Goal: Task Accomplishment & Management: Manage account settings

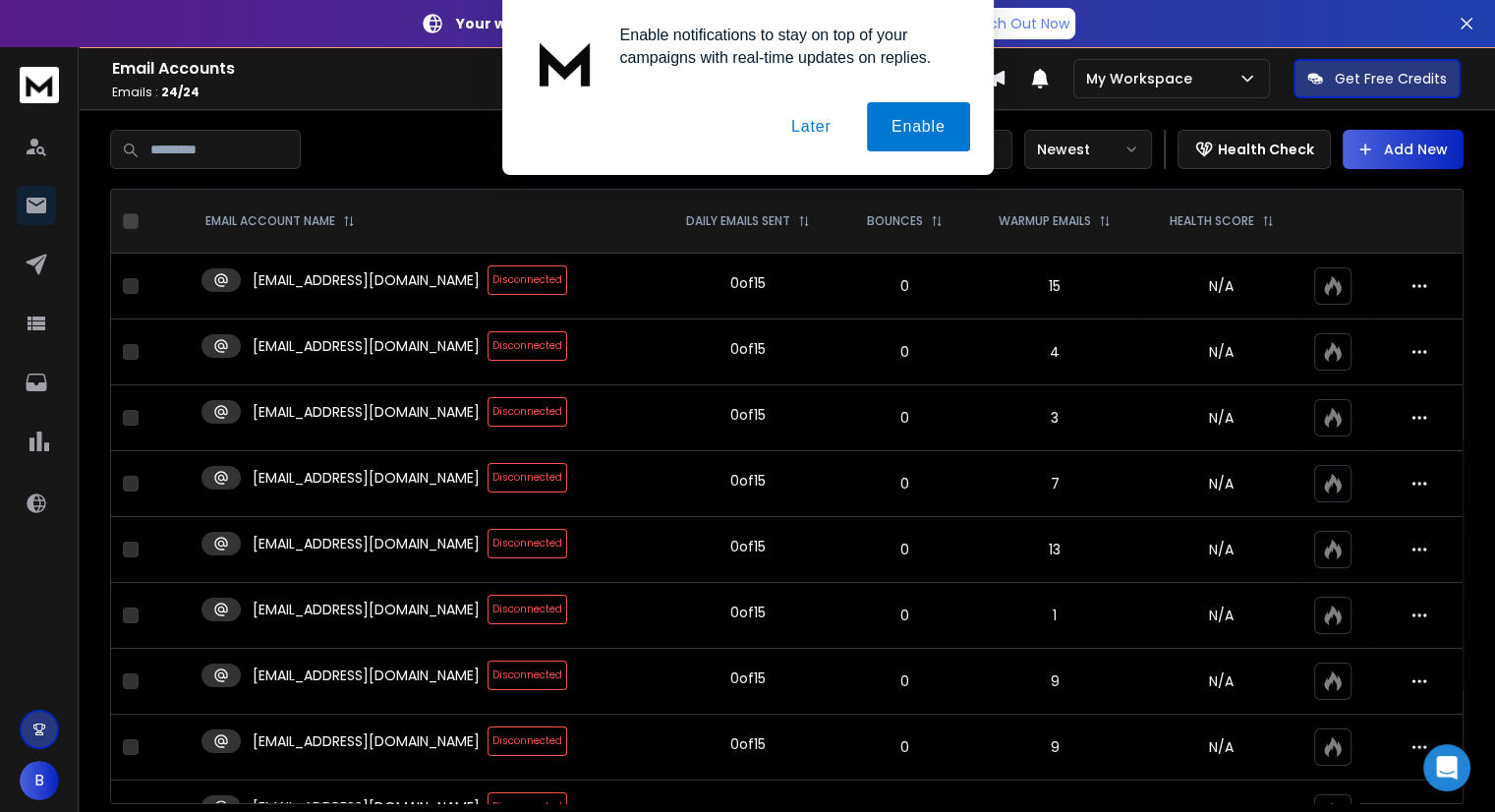
click at [819, 123] on button "Later" at bounding box center [810, 126] width 89 height 49
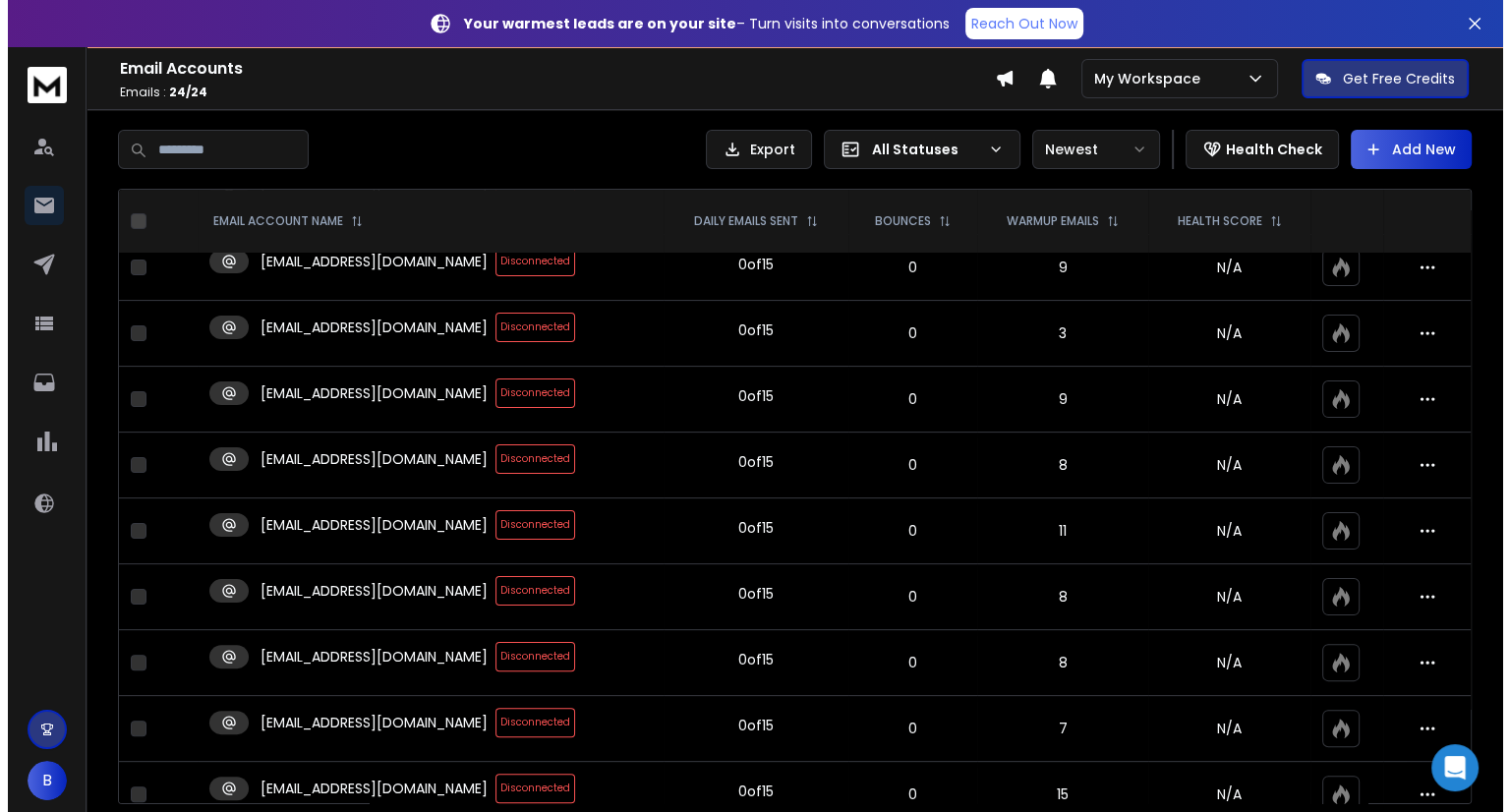
scroll to position [483, 0]
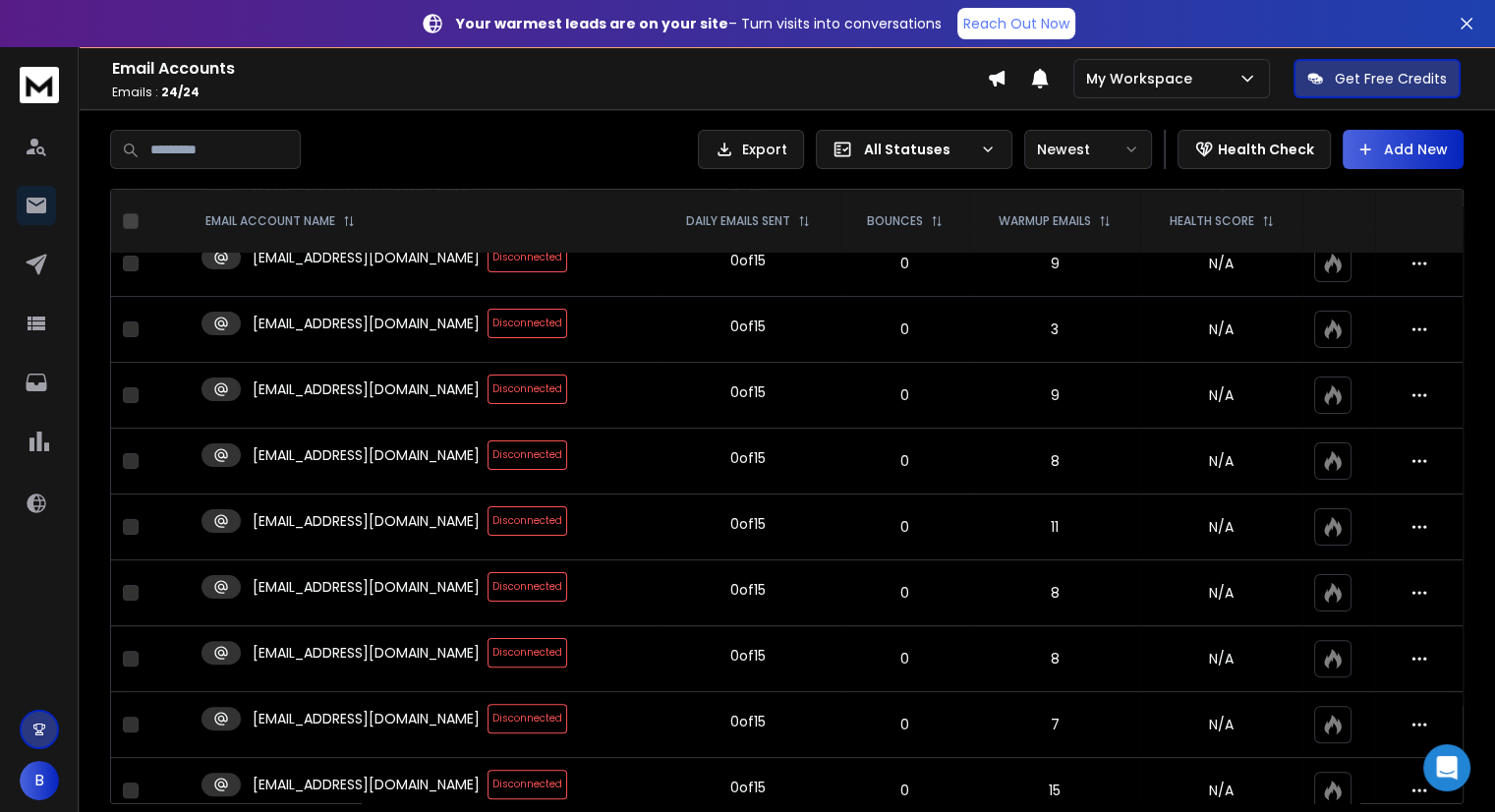
click at [351, 323] on p "[EMAIL_ADDRESS][DOMAIN_NAME]" at bounding box center [366, 324] width 227 height 20
click at [329, 519] on p "[EMAIL_ADDRESS][DOMAIN_NAME]" at bounding box center [366, 521] width 227 height 20
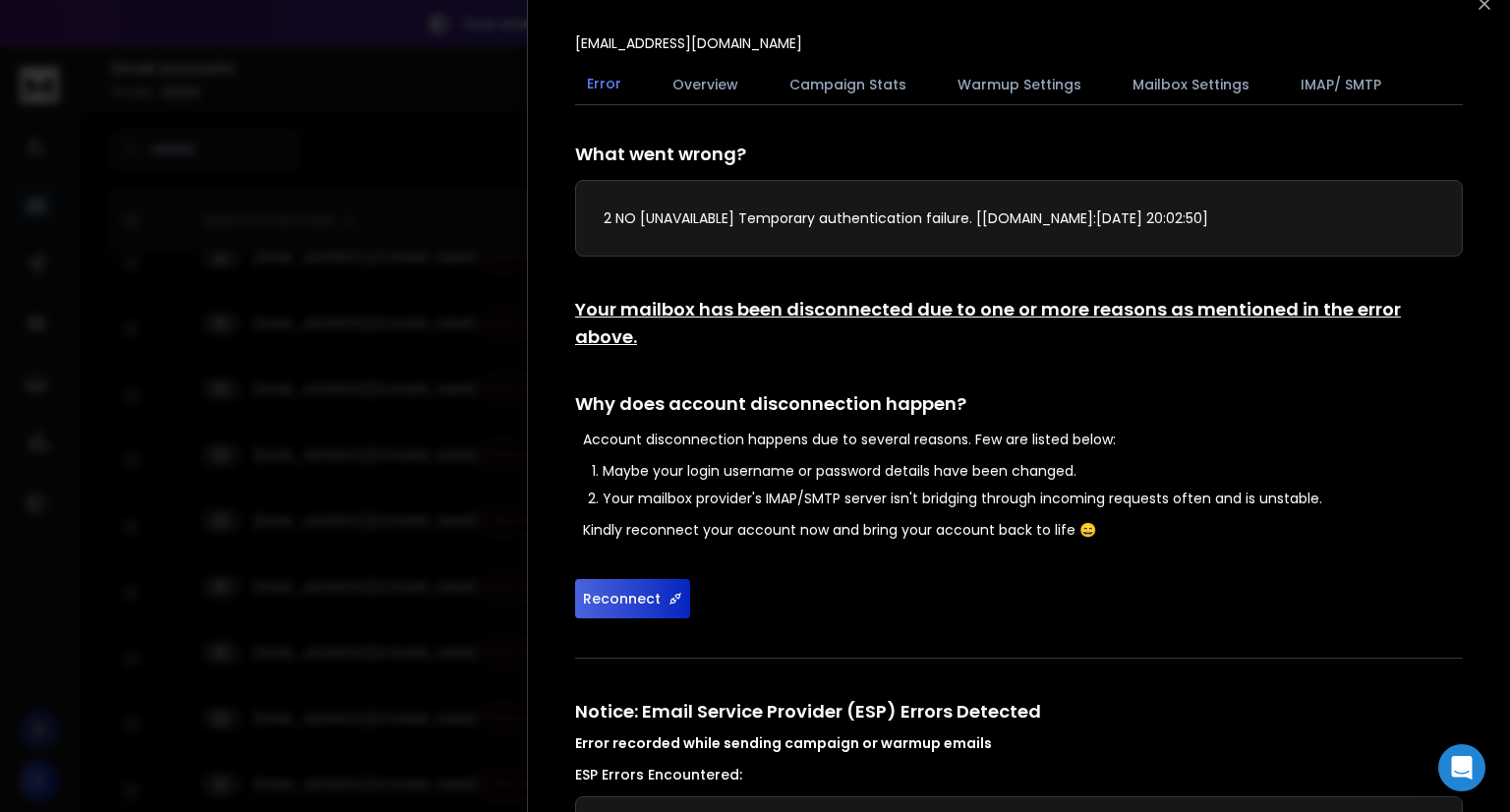
scroll to position [0, 0]
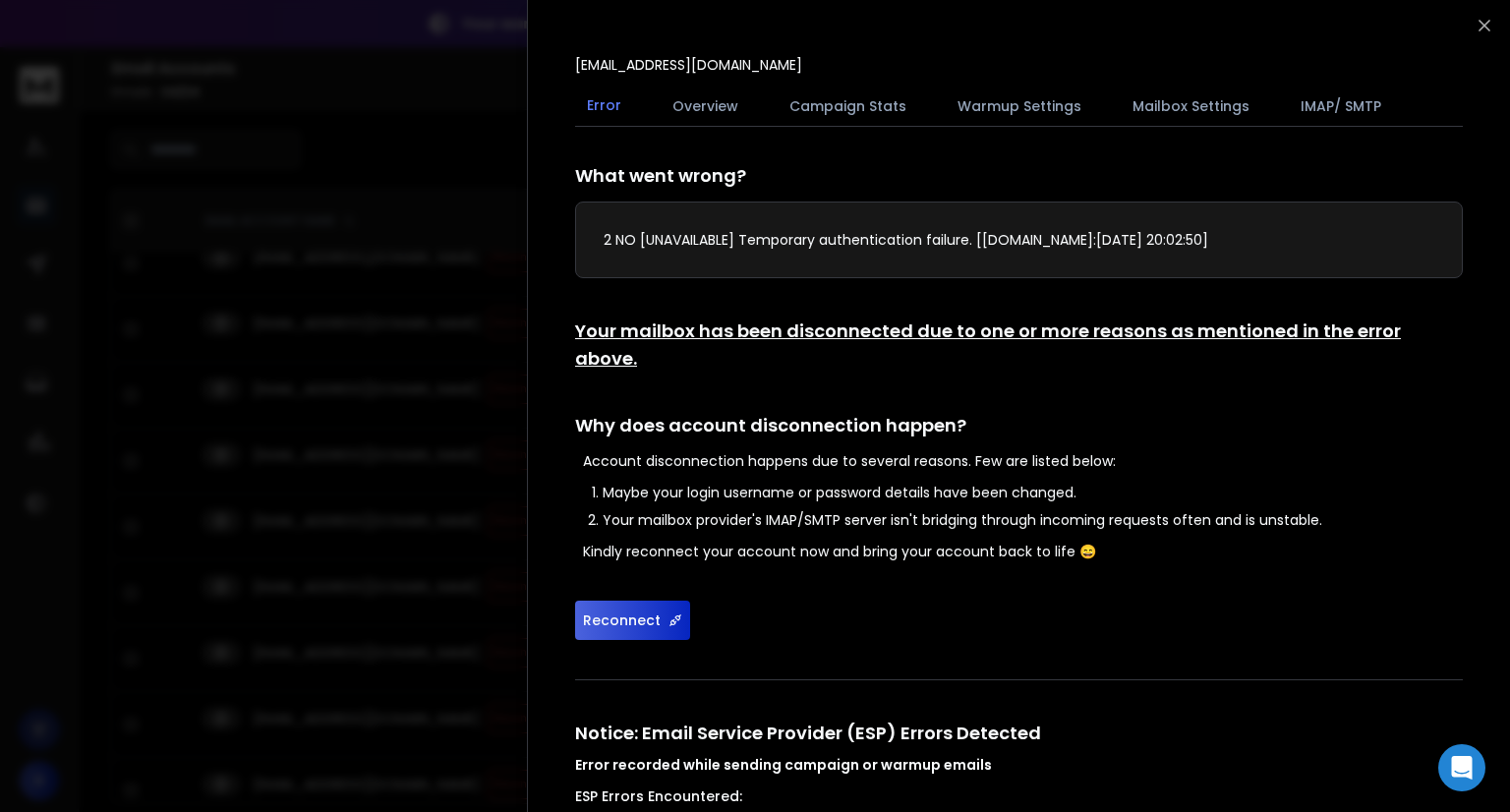
click at [700, 99] on button "Overview" at bounding box center [706, 106] width 90 height 43
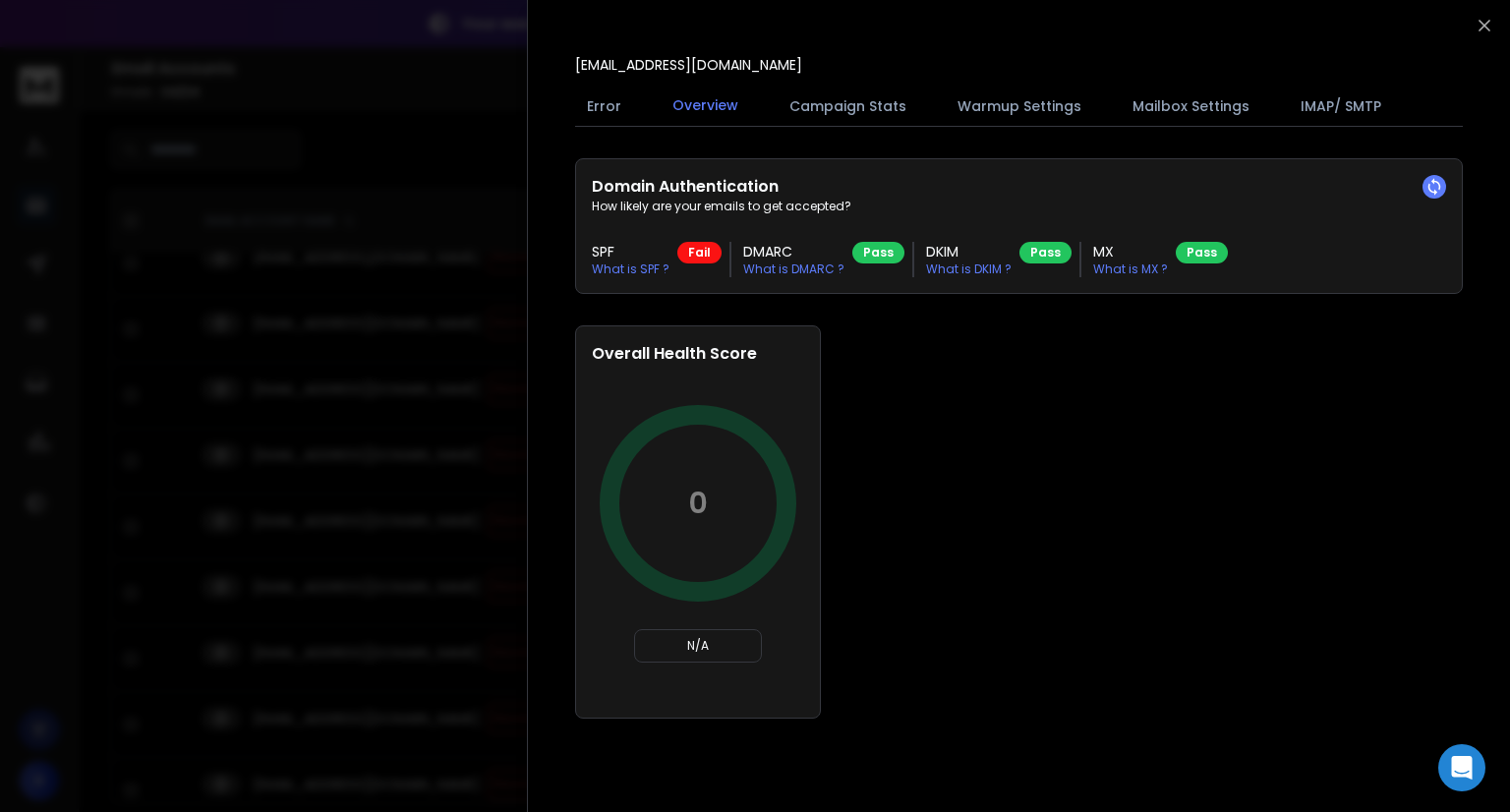
click at [847, 95] on button "Campaign Stats" at bounding box center [847, 106] width 141 height 43
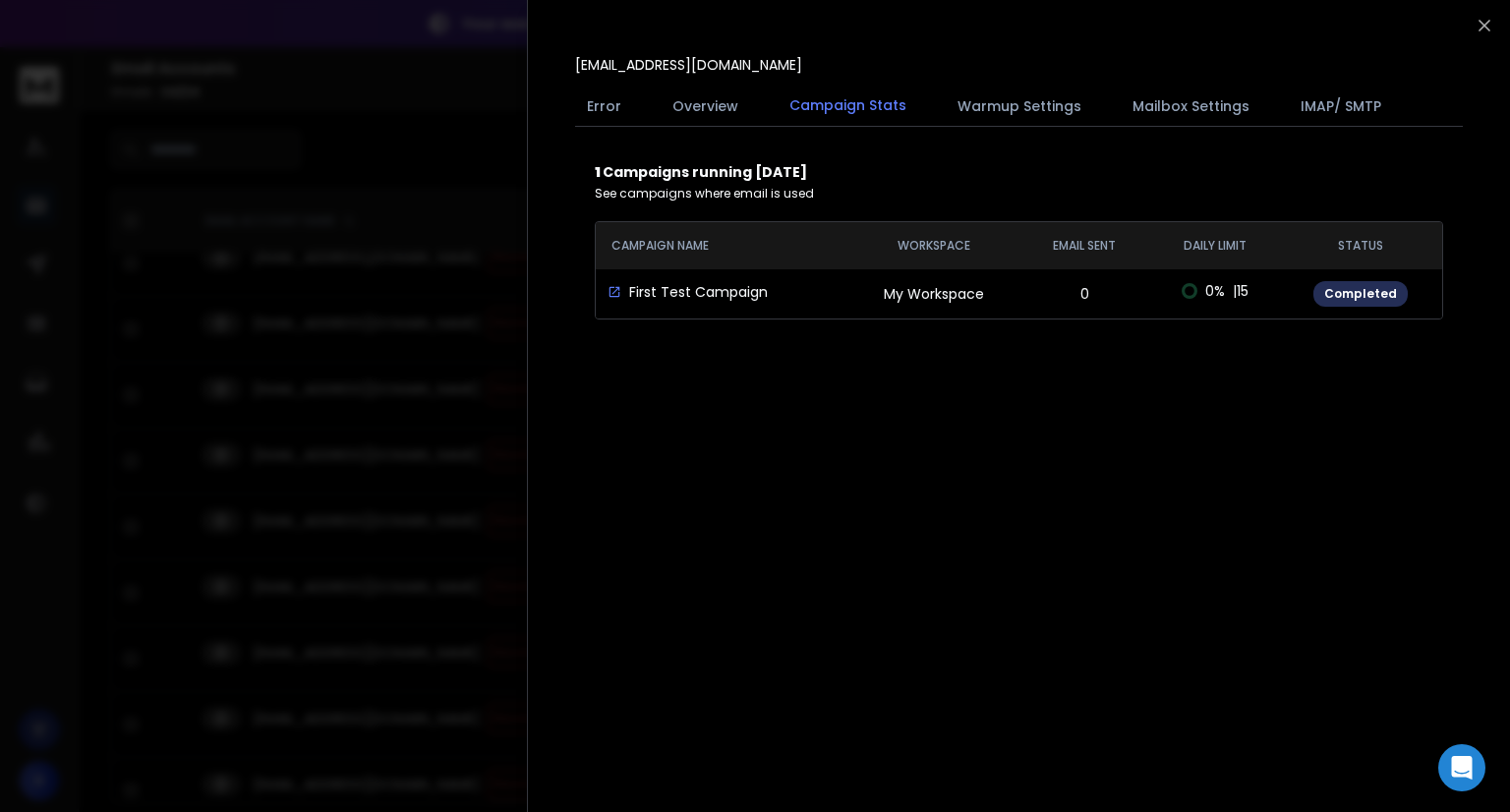
click at [954, 99] on button "Warmup Settings" at bounding box center [1019, 106] width 148 height 43
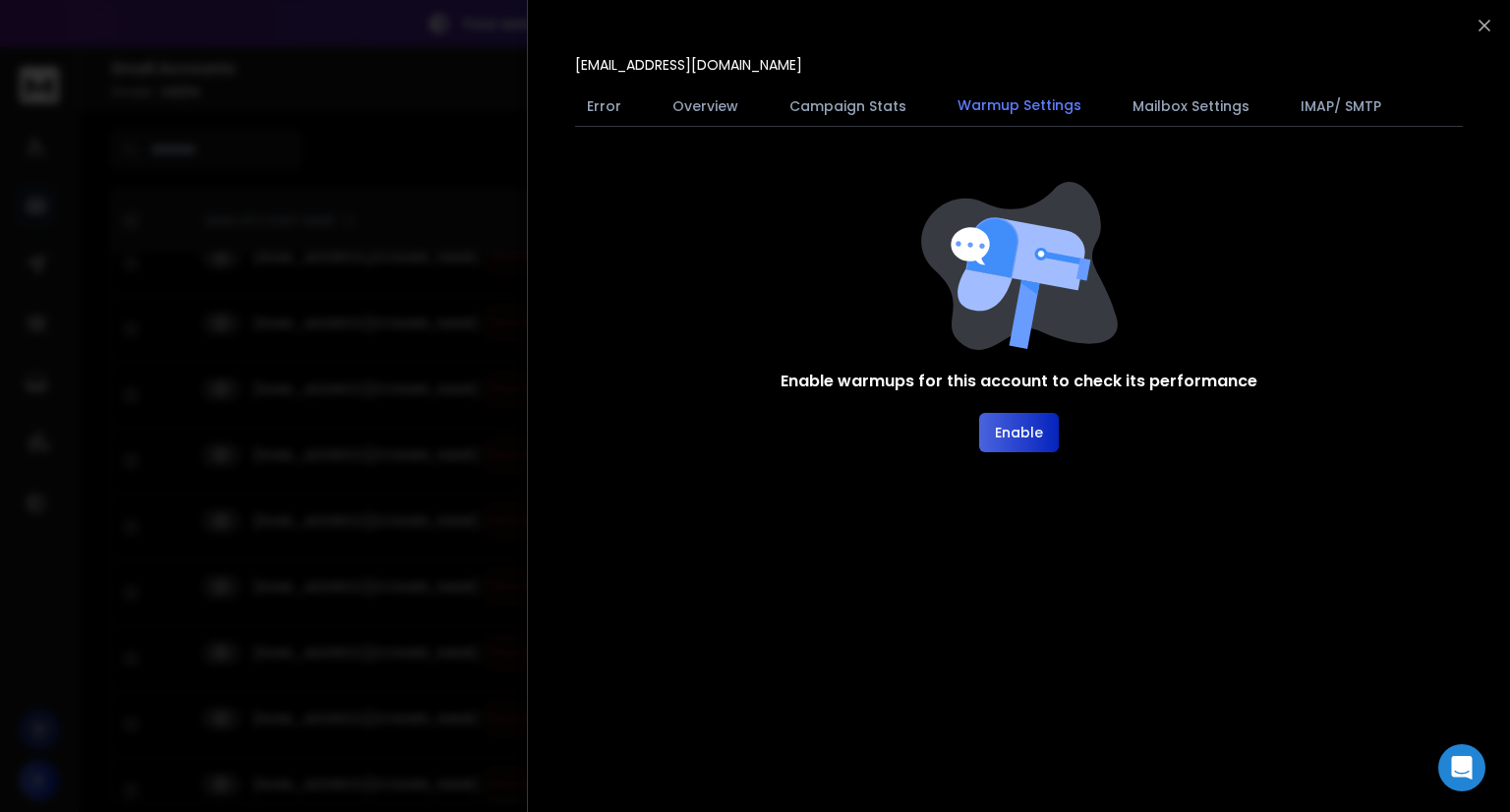
click at [1140, 96] on button "Mailbox Settings" at bounding box center [1190, 106] width 141 height 43
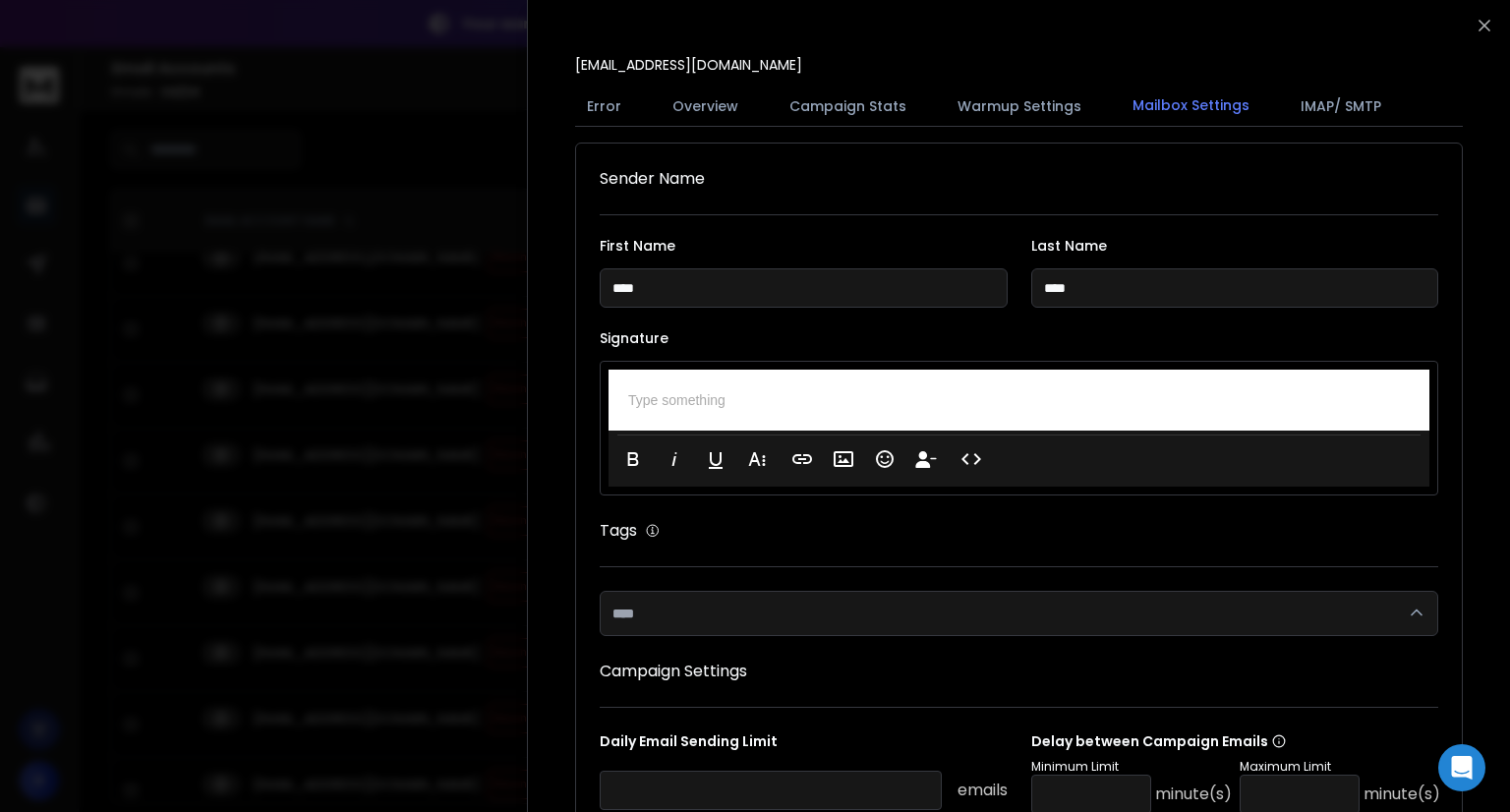
click at [1329, 87] on button "IMAP/ SMTP" at bounding box center [1341, 106] width 104 height 43
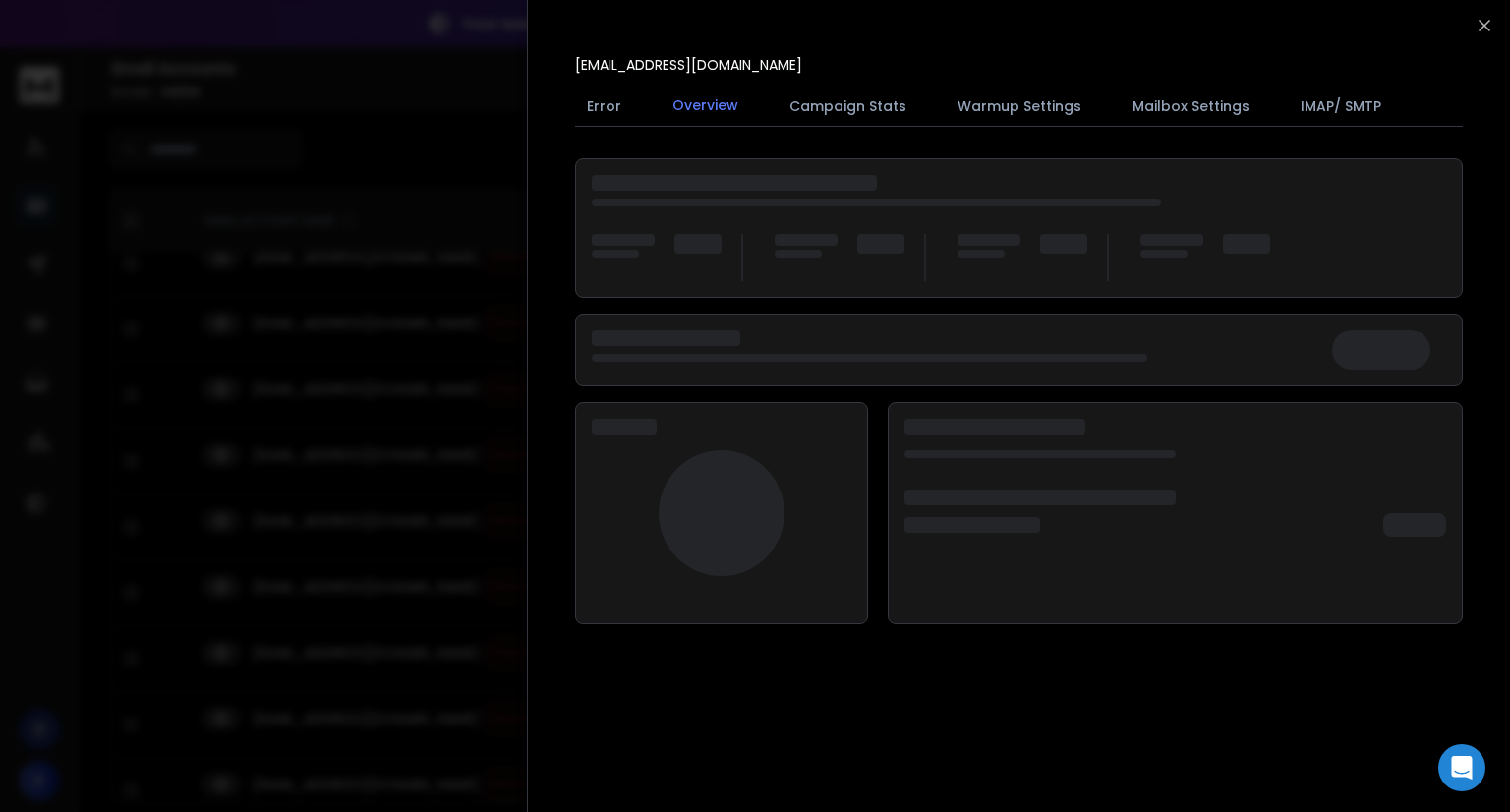
click at [519, 186] on div at bounding box center [755, 406] width 1510 height 812
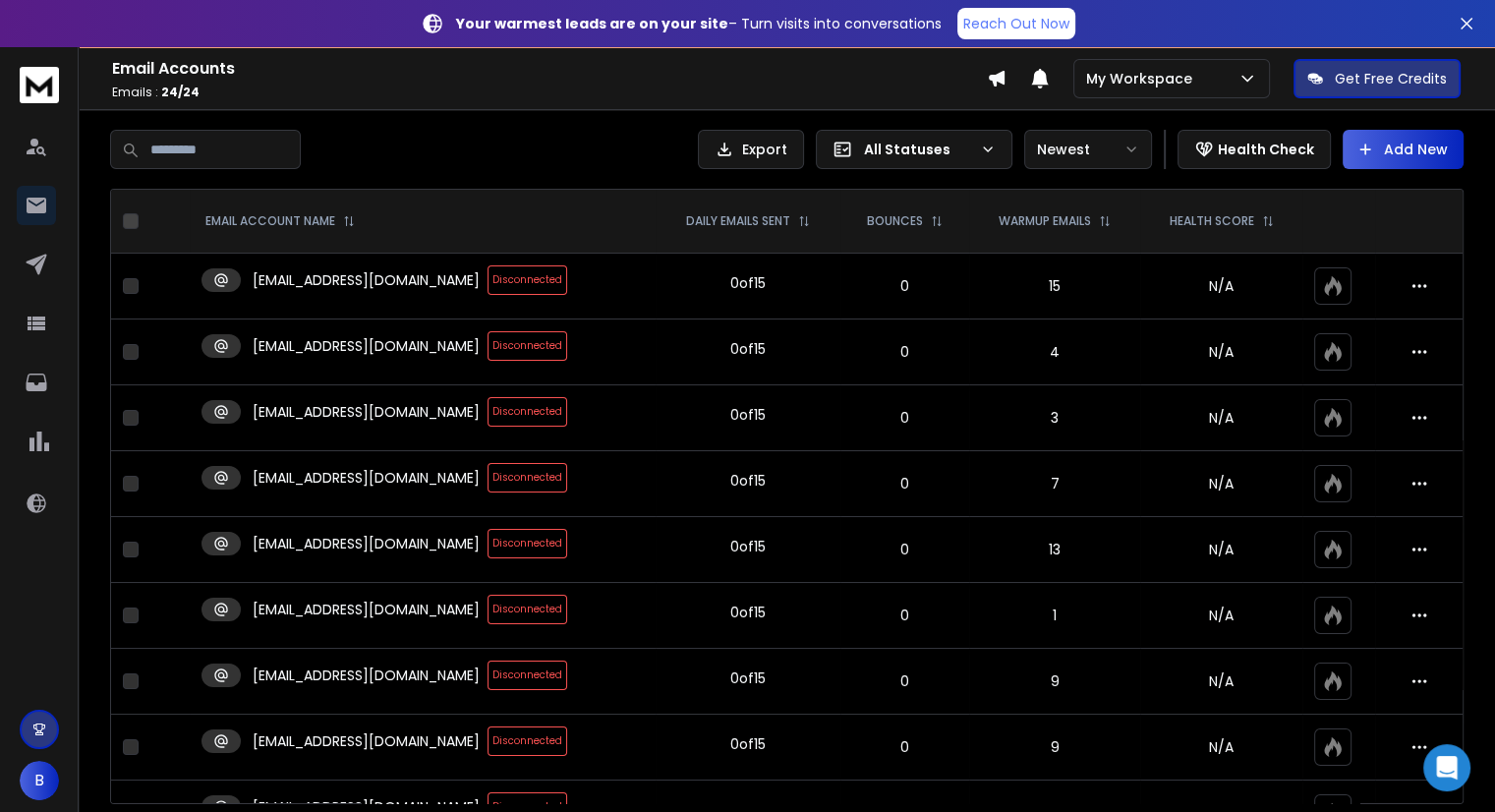
click at [488, 286] on span "Disconnected" at bounding box center [528, 281] width 80 height 30
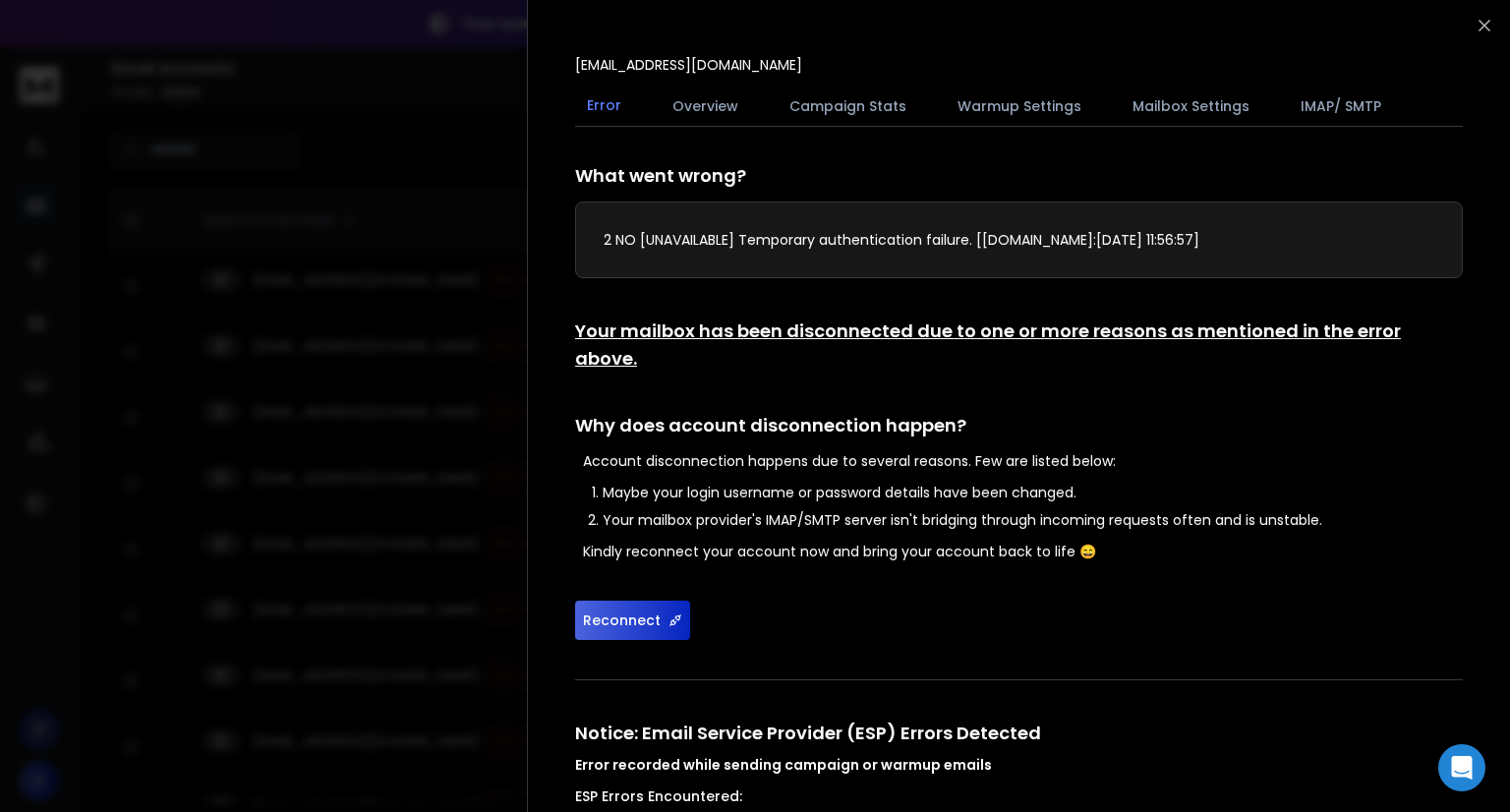
click at [628, 603] on button "Reconnect" at bounding box center [632, 619] width 115 height 39
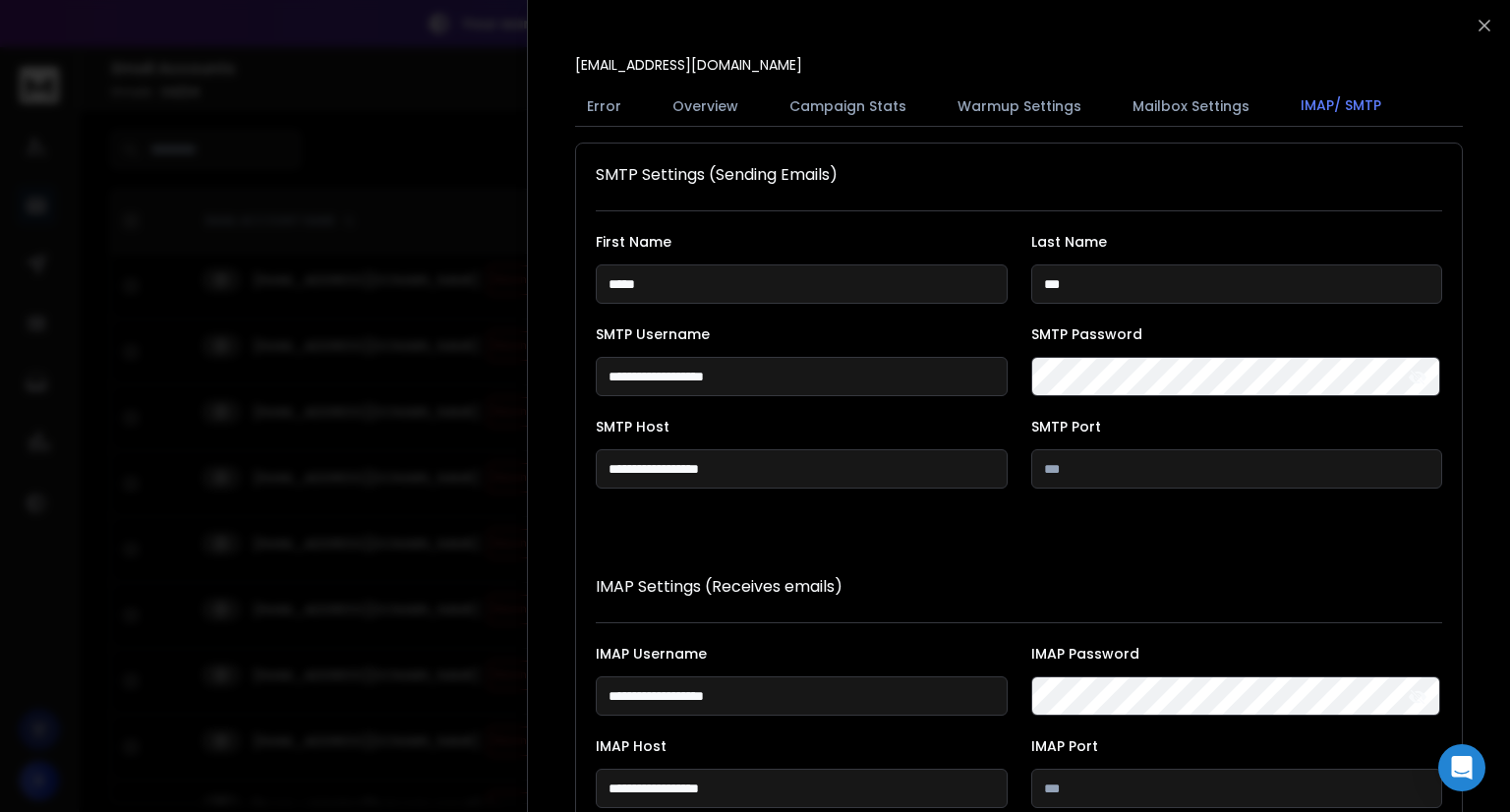
scroll to position [315, 0]
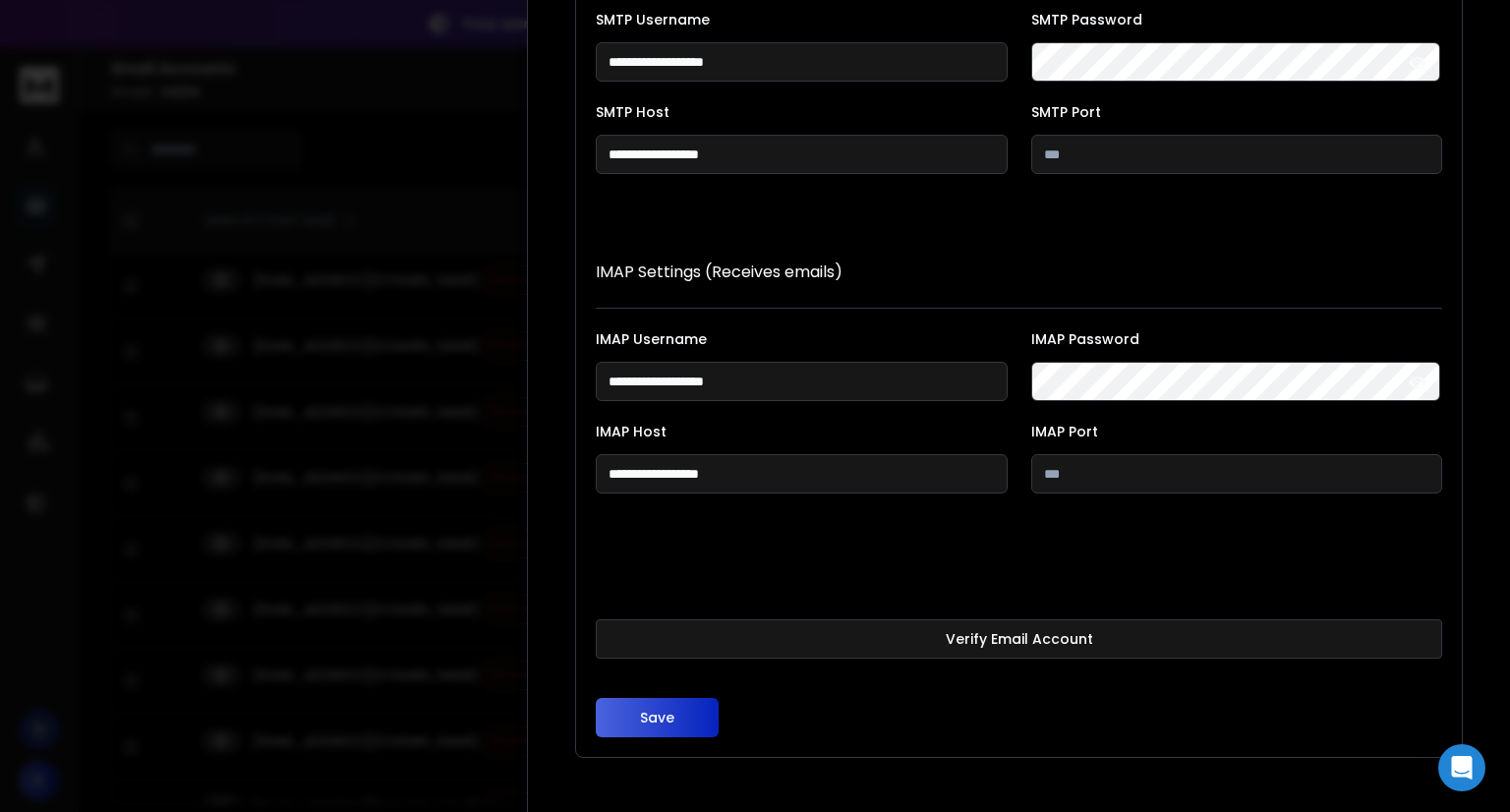
click at [685, 711] on button "Save" at bounding box center [657, 716] width 123 height 39
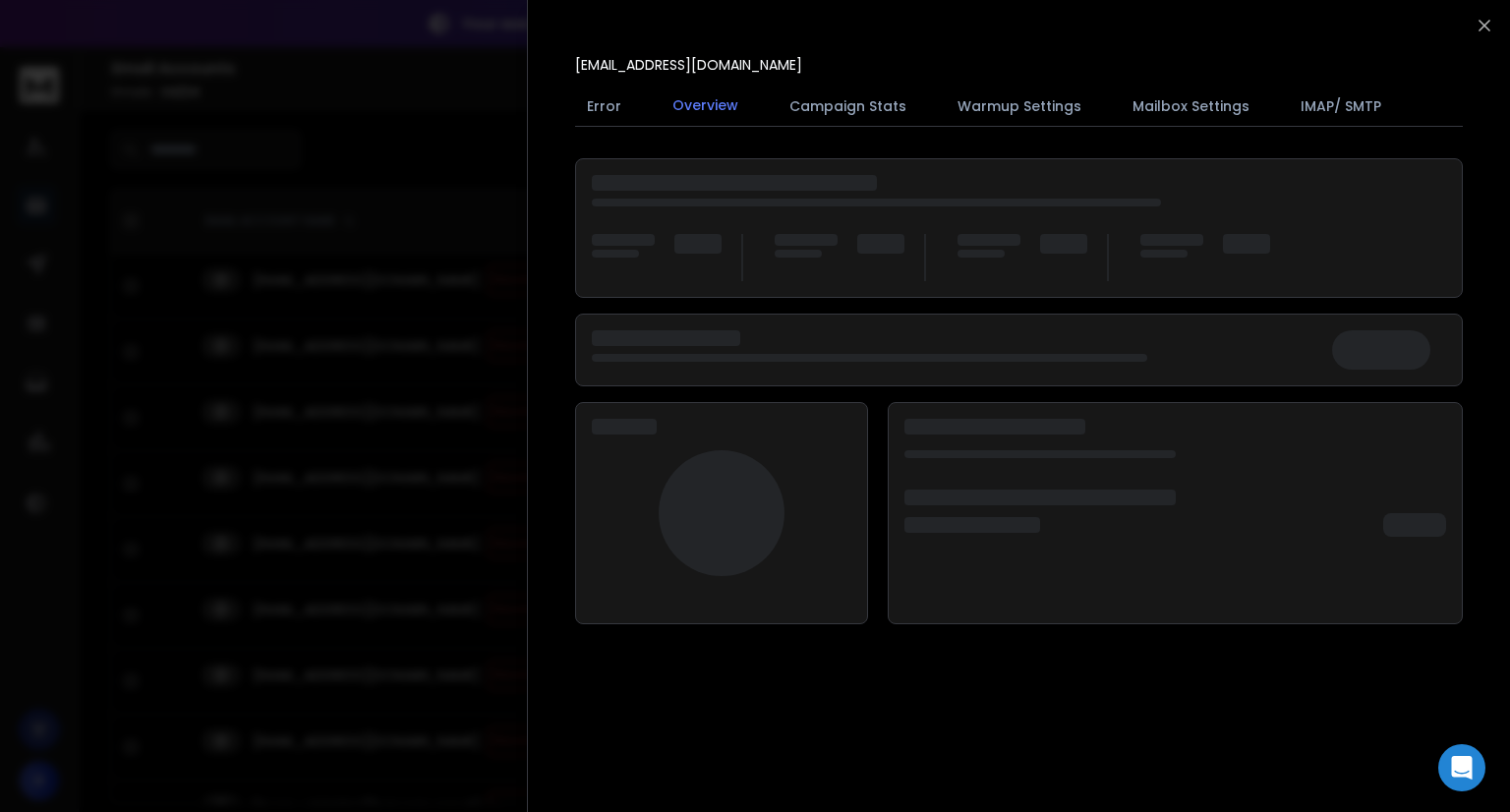
click at [475, 519] on div at bounding box center [755, 406] width 1510 height 812
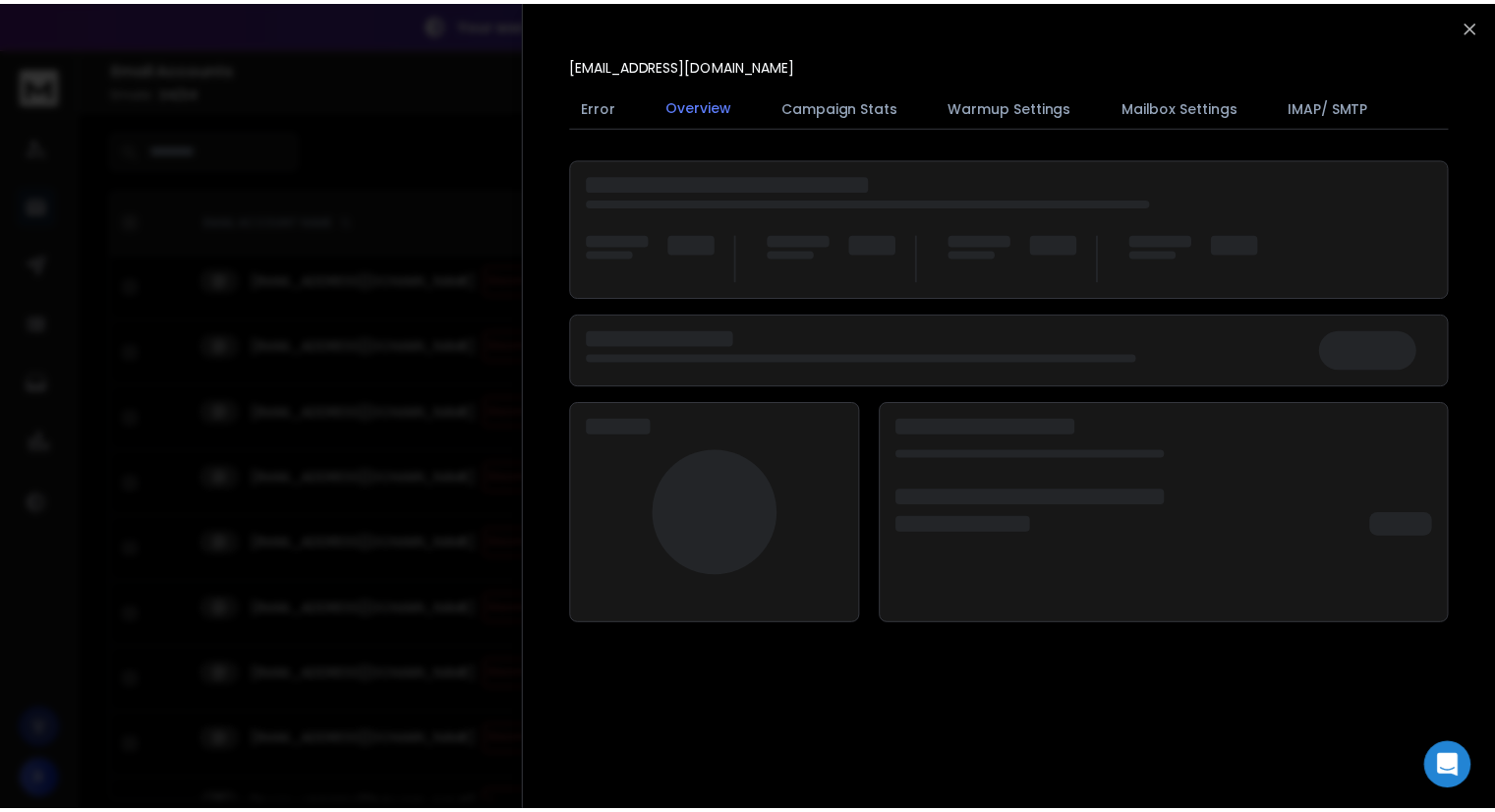
scroll to position [0, 0]
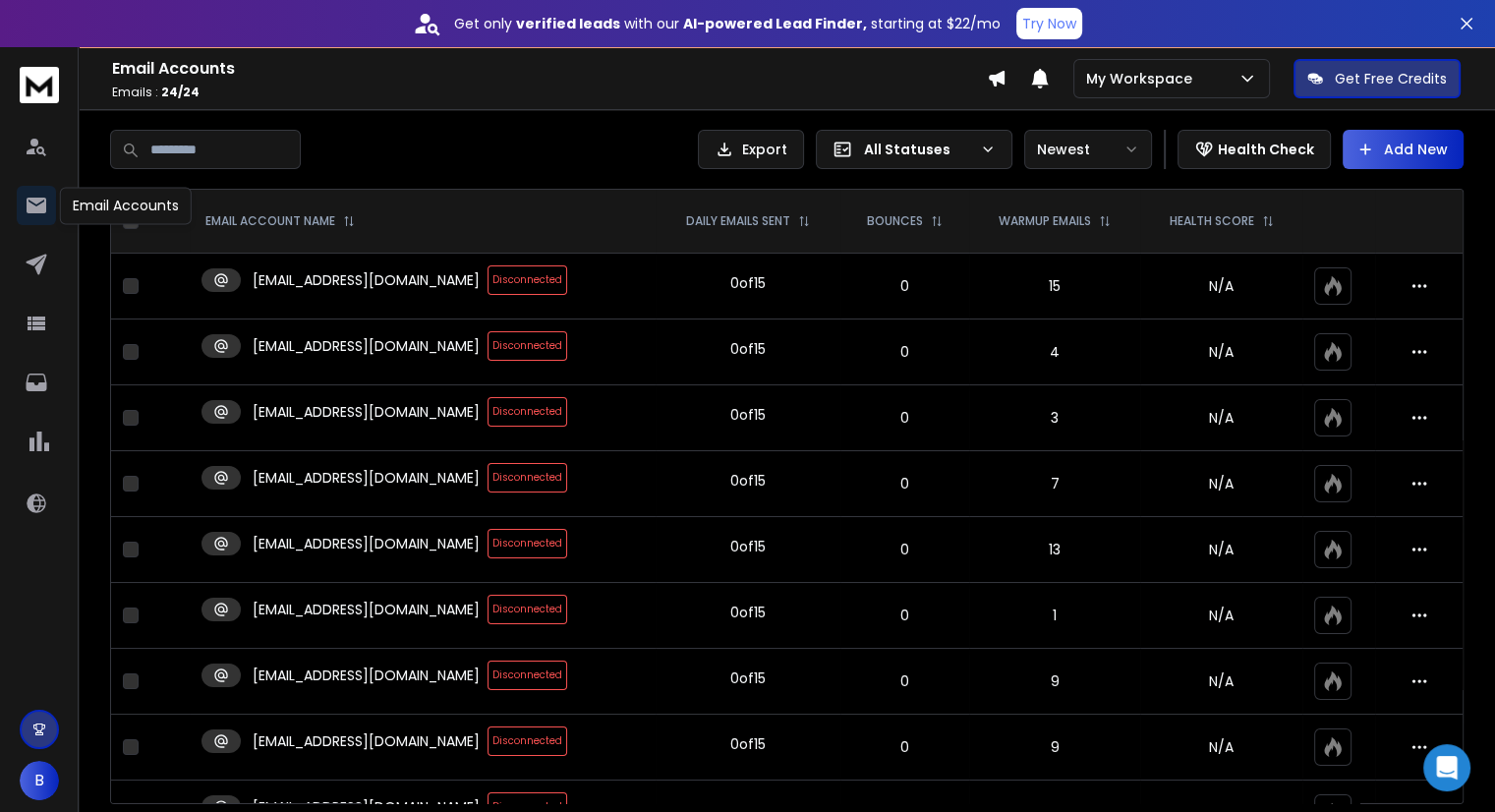
click at [28, 213] on icon at bounding box center [37, 206] width 24 height 24
click at [1143, 140] on button "Newest" at bounding box center [1088, 149] width 128 height 39
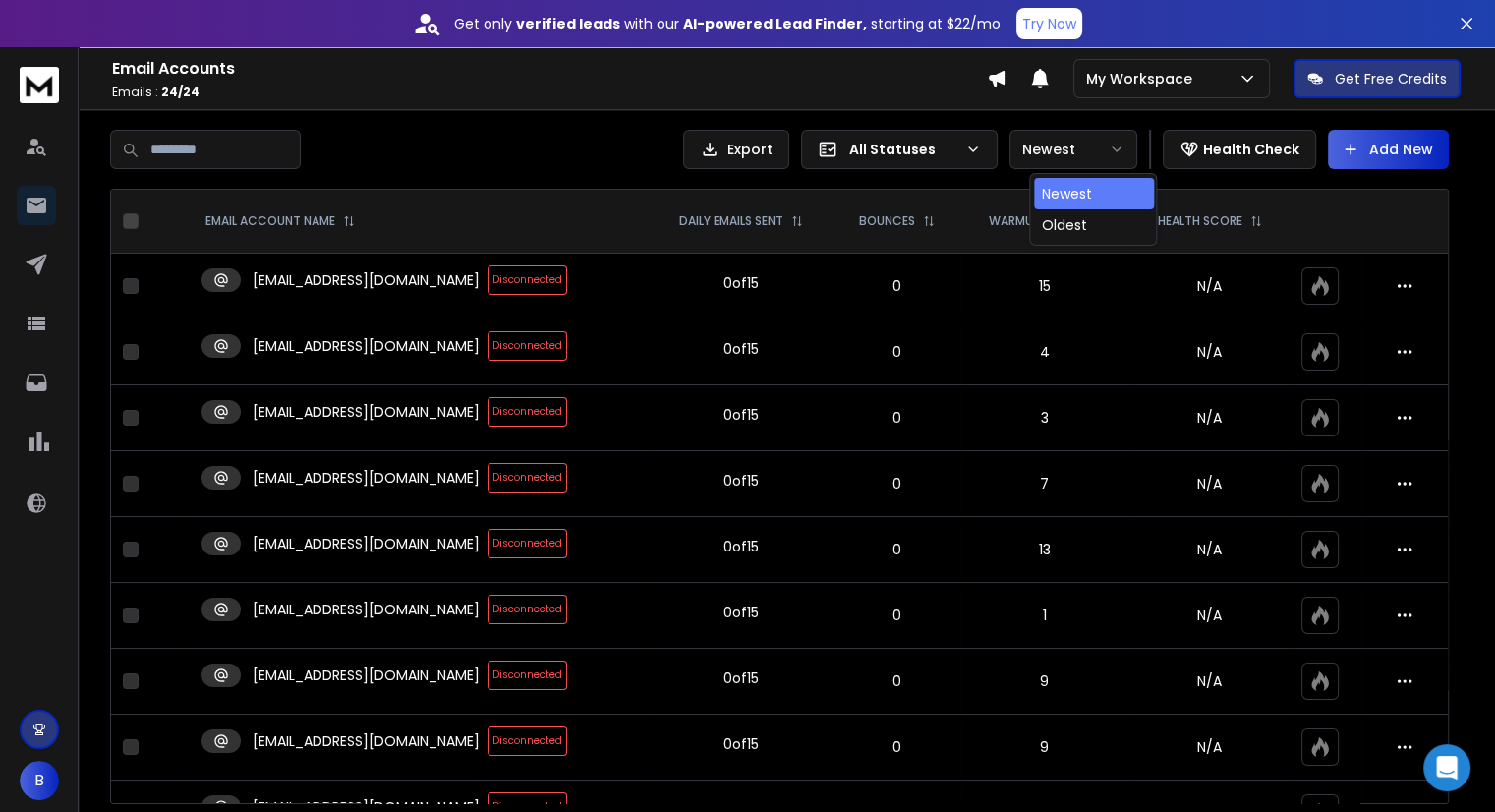
click at [1137, 140] on button "Newest" at bounding box center [1073, 149] width 128 height 39
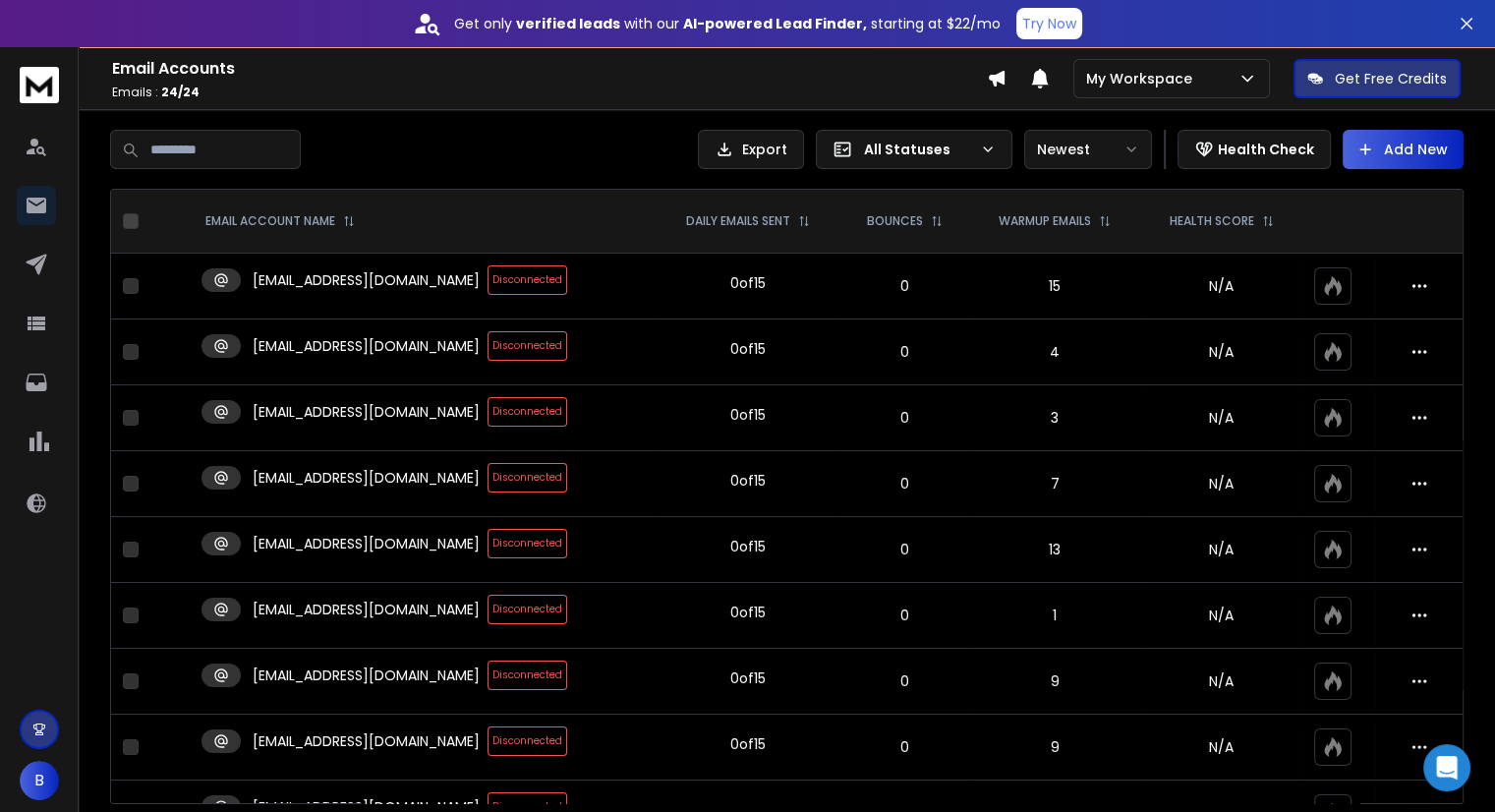
click at [995, 143] on icon at bounding box center [988, 150] width 16 height 16
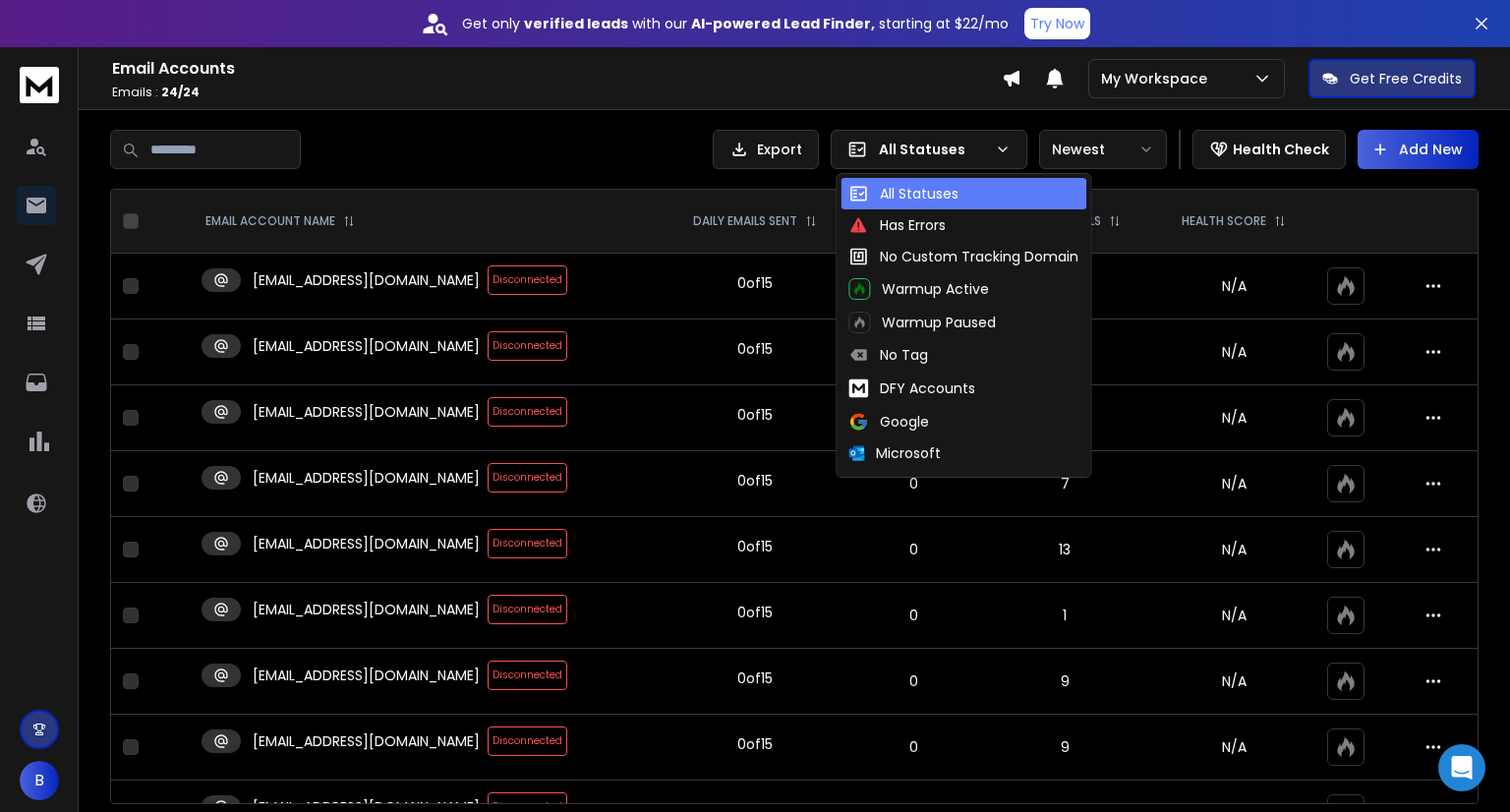
click at [997, 143] on div "All Statuses" at bounding box center [928, 149] width 197 height 39
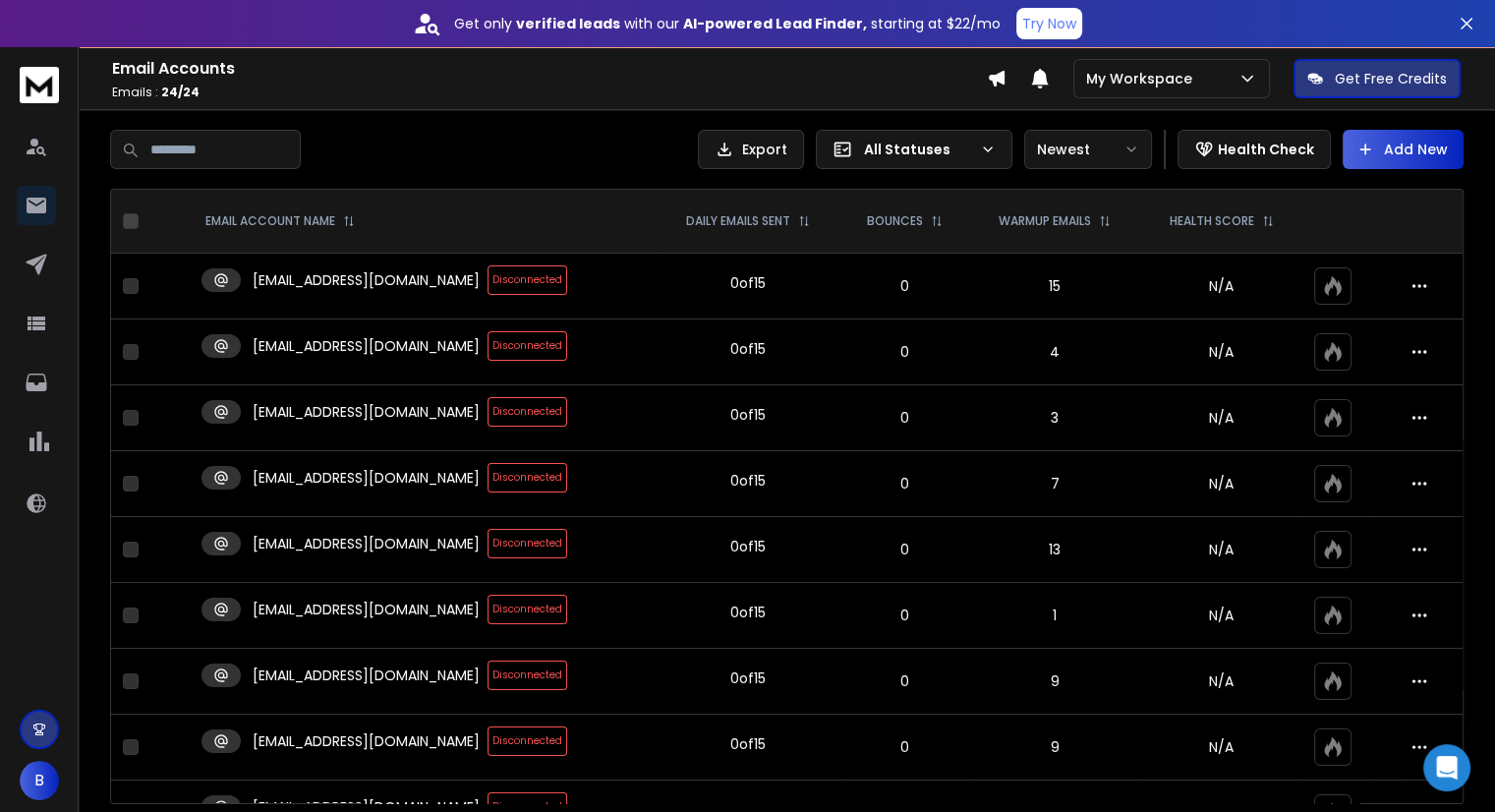
click at [341, 284] on p "[EMAIL_ADDRESS][DOMAIN_NAME]" at bounding box center [366, 281] width 227 height 20
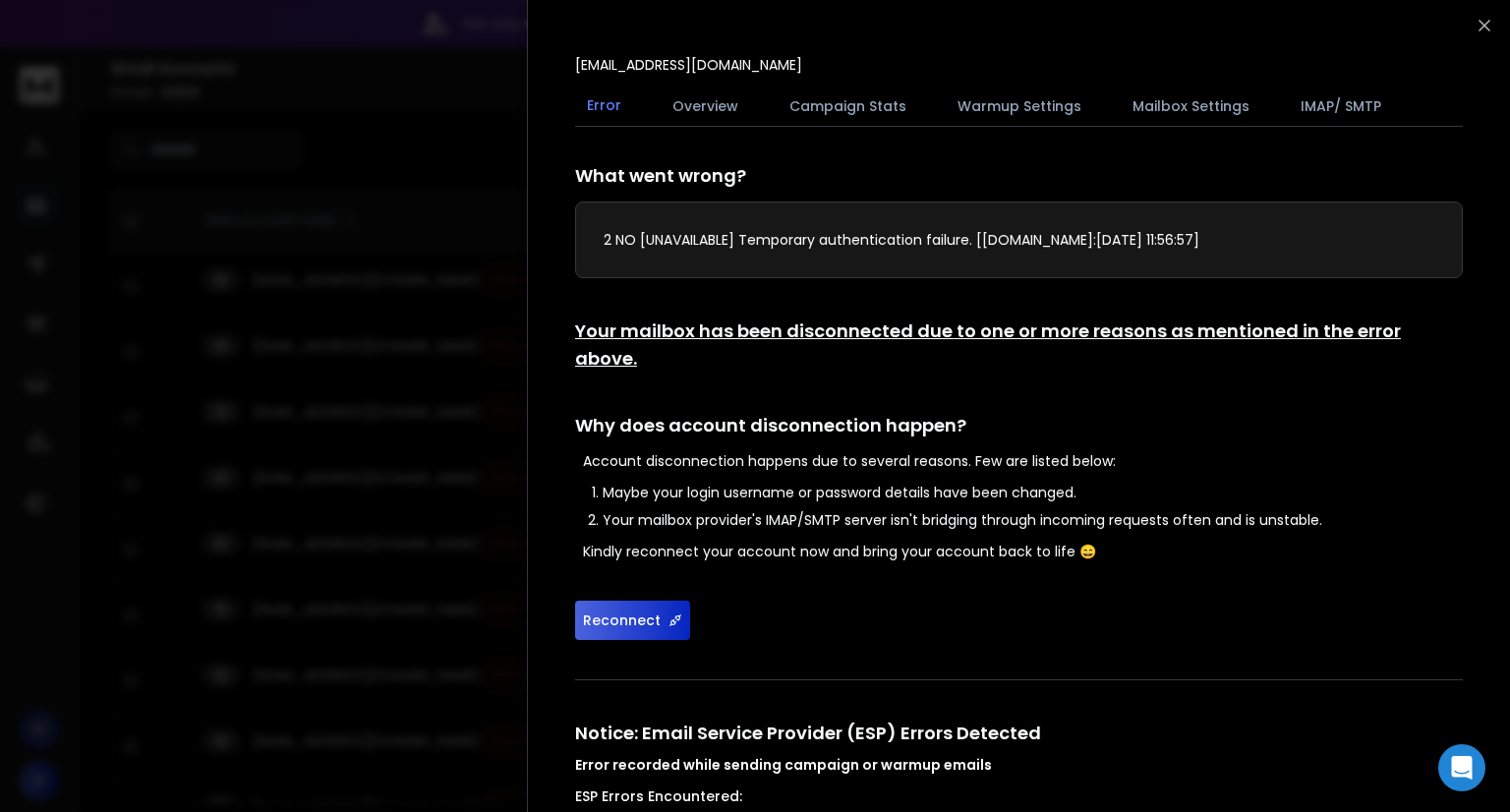
click at [598, 600] on button "Reconnect" at bounding box center [632, 619] width 115 height 39
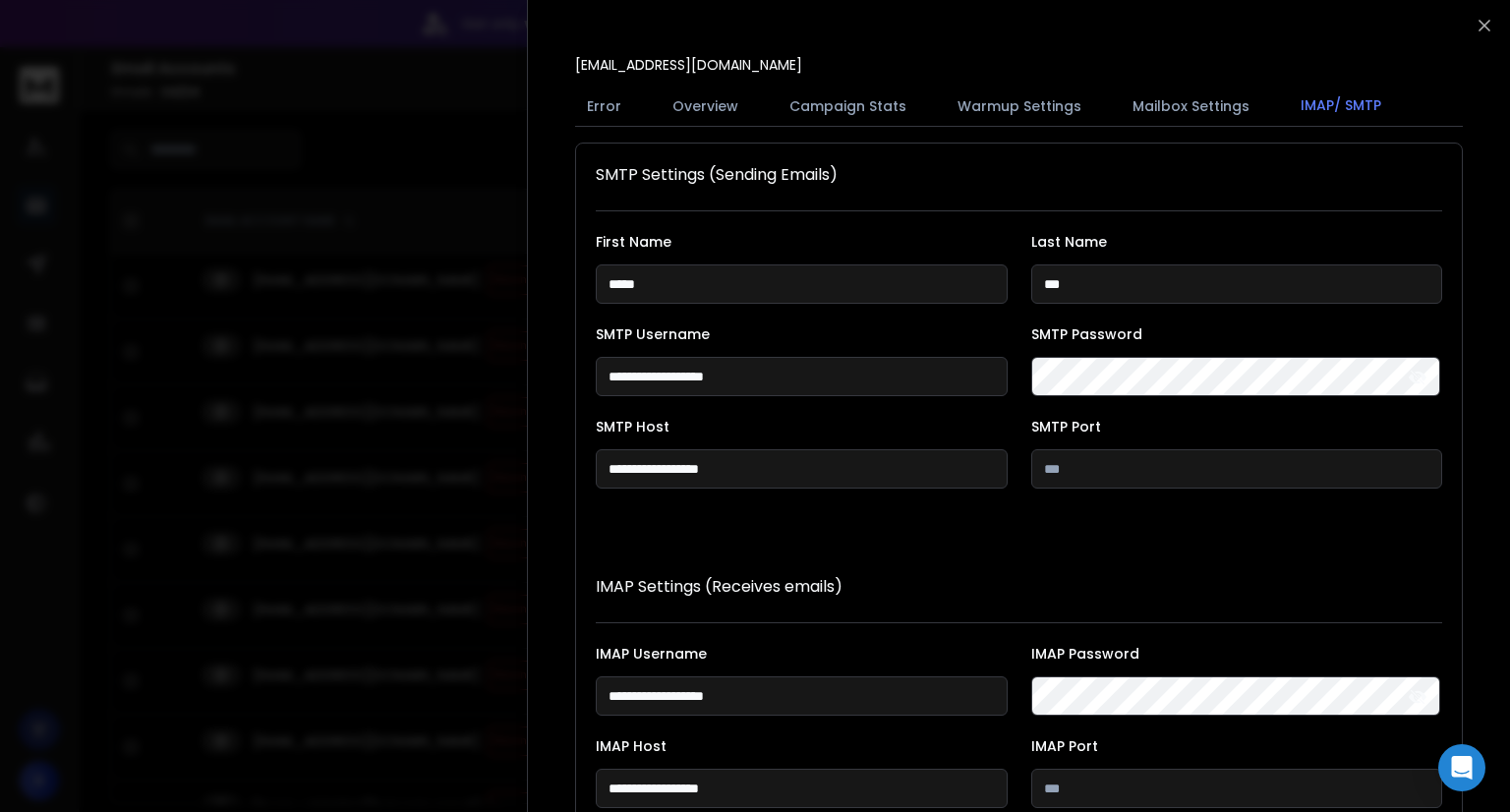
scroll to position [315, 0]
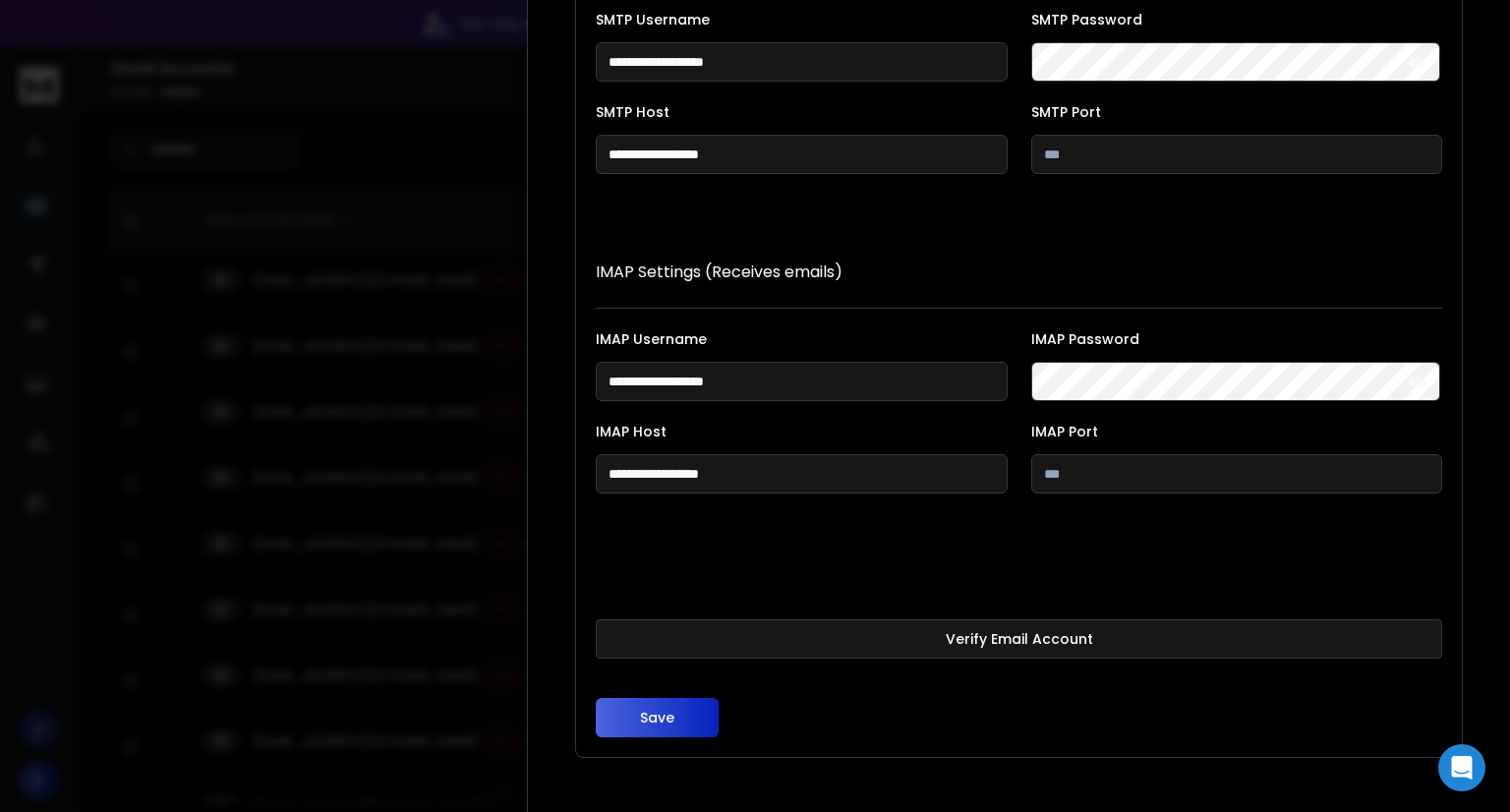
click at [676, 732] on button "Save" at bounding box center [657, 716] width 123 height 39
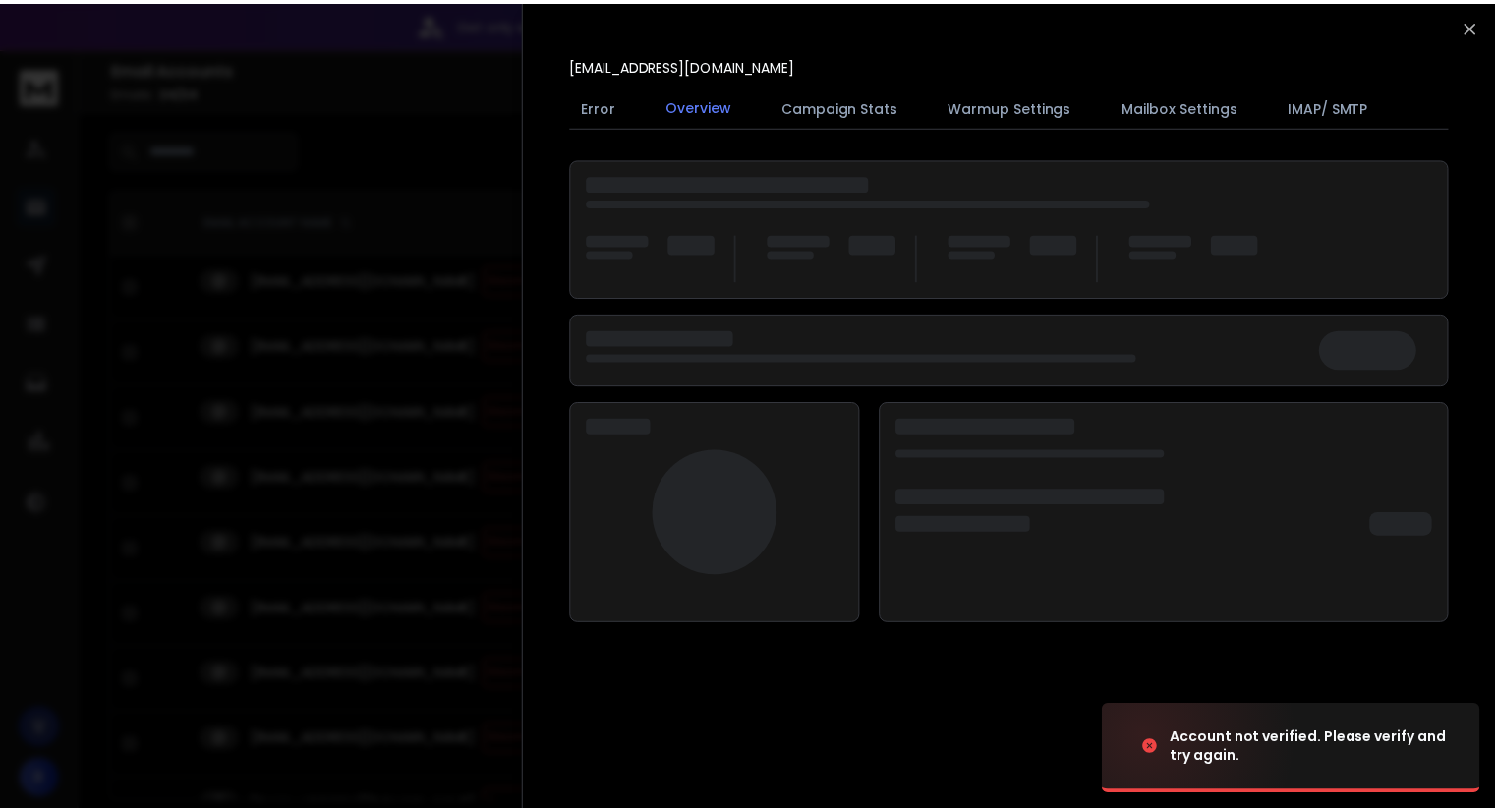
scroll to position [0, 0]
